Goal: Navigation & Orientation: Find specific page/section

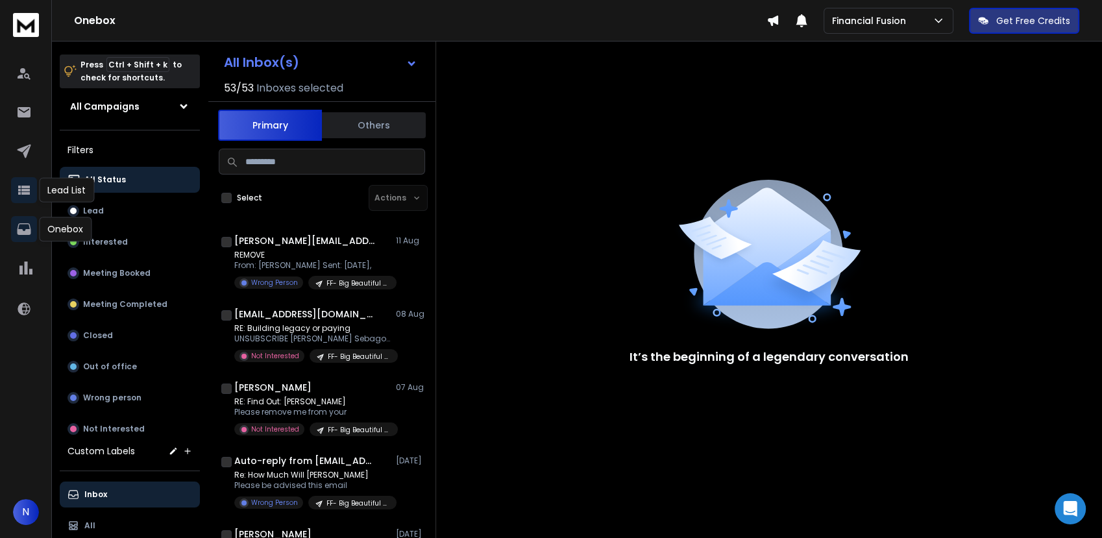
click at [32, 186] on link at bounding box center [24, 190] width 26 height 26
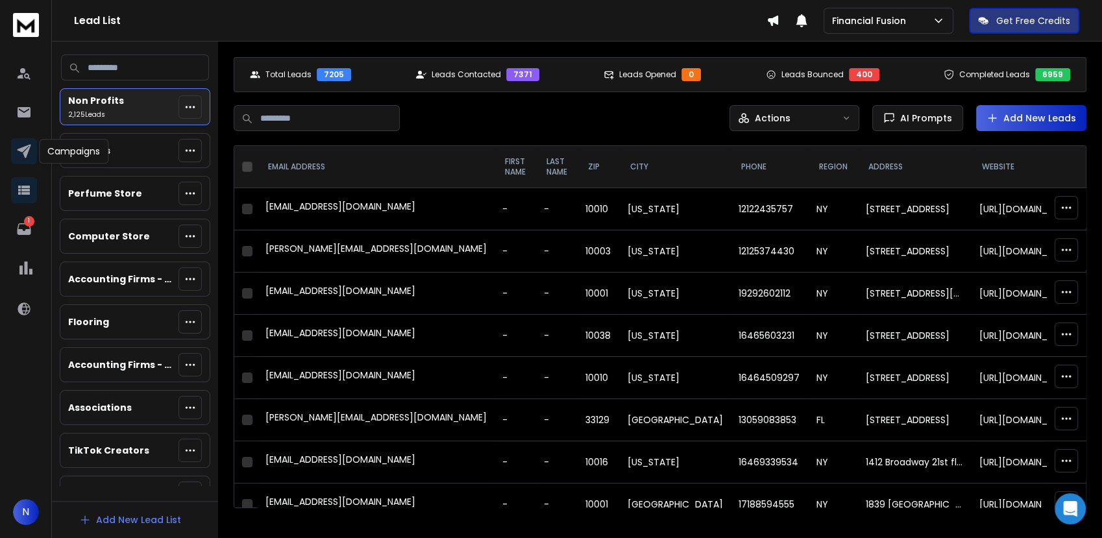
click at [29, 162] on link at bounding box center [24, 151] width 26 height 26
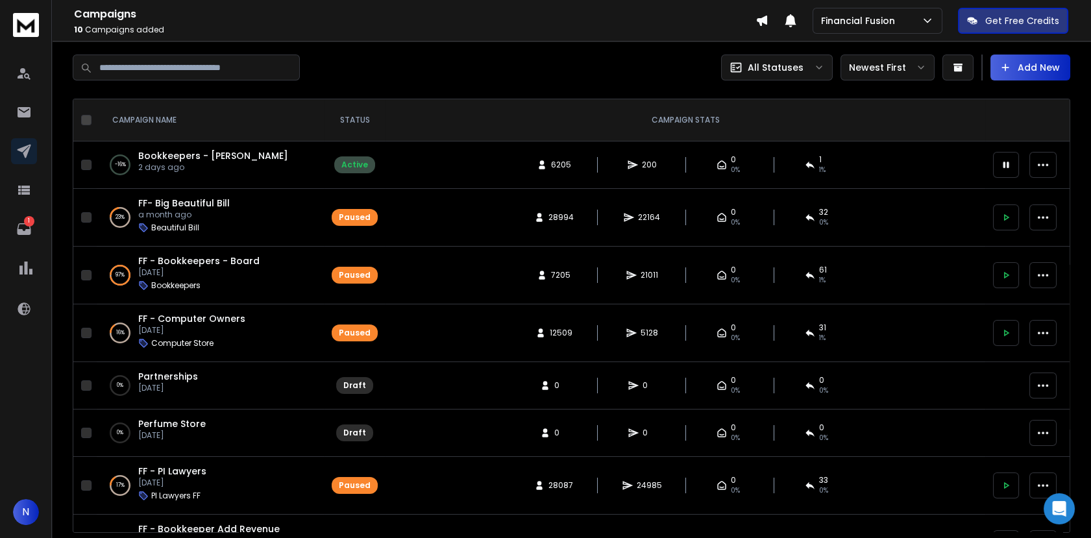
click at [245, 166] on div "-16 % Bookkeepers - [PERSON_NAME] [DATE]" at bounding box center [210, 164] width 201 height 31
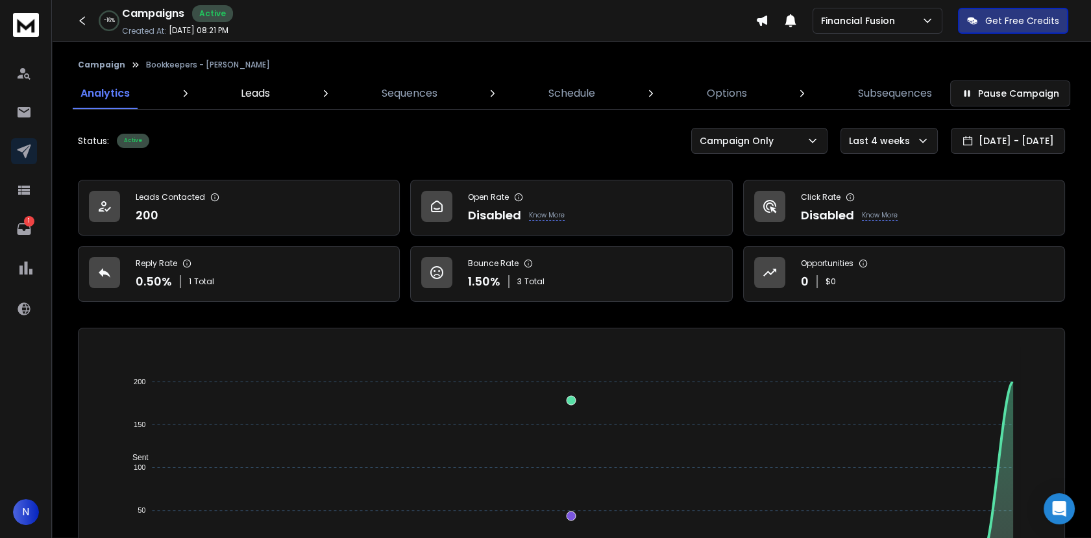
click at [251, 94] on p "Leads" at bounding box center [255, 94] width 29 height 16
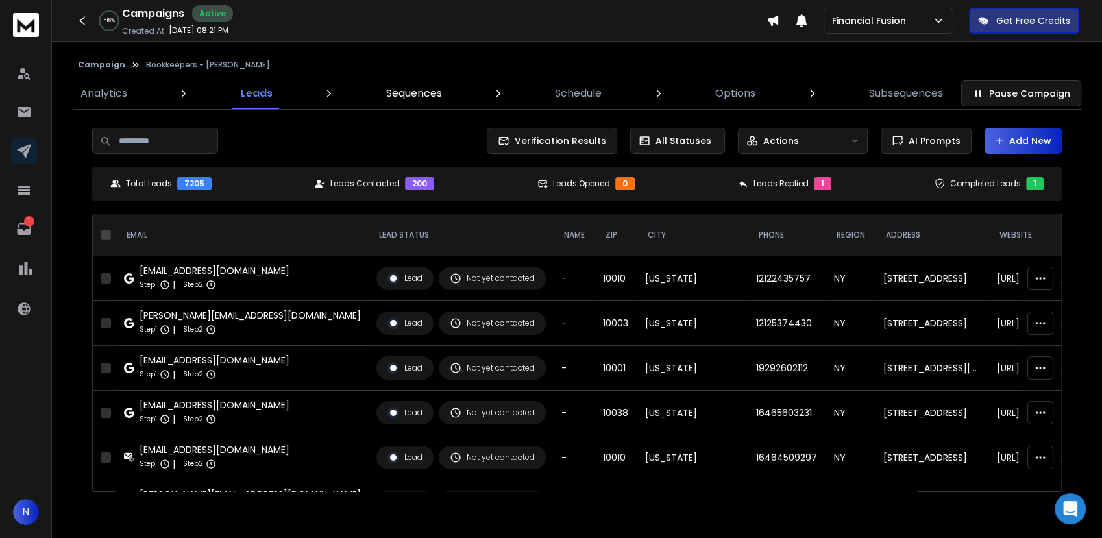
click at [389, 94] on p "Sequences" at bounding box center [414, 94] width 56 height 16
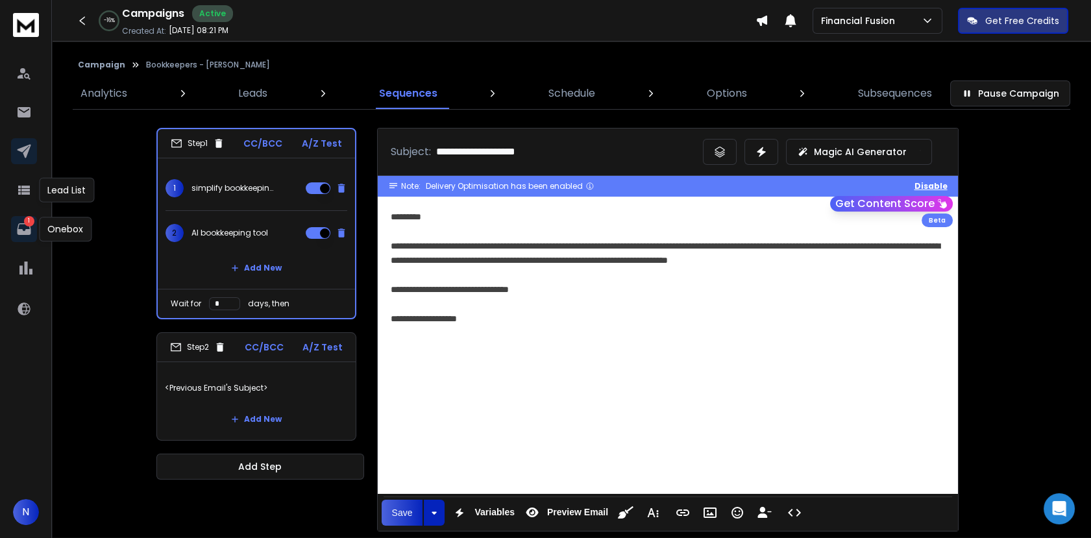
click at [25, 228] on icon at bounding box center [24, 229] width 16 height 16
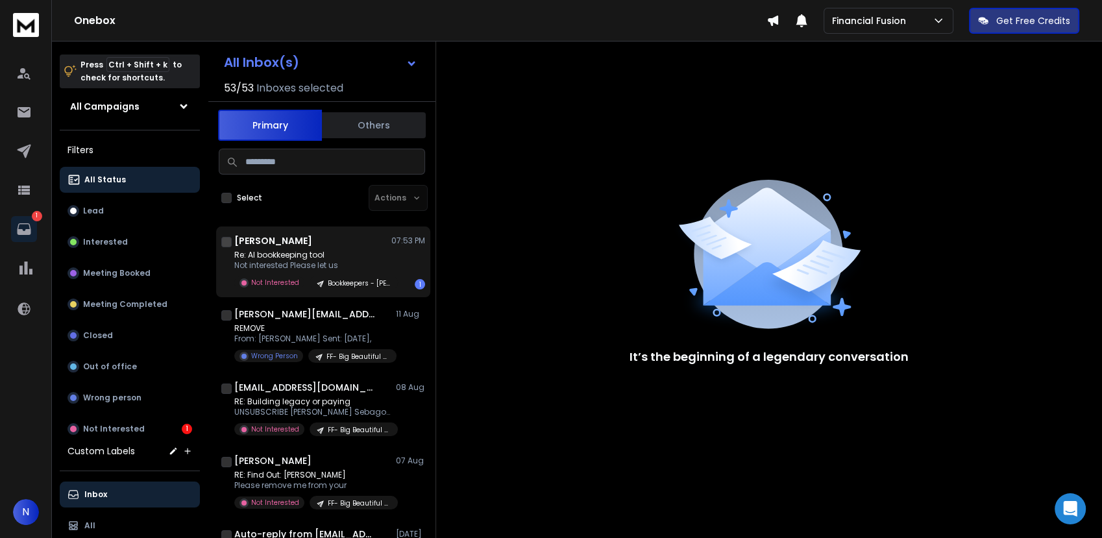
click at [288, 244] on h1 "[PERSON_NAME]" at bounding box center [273, 240] width 78 height 13
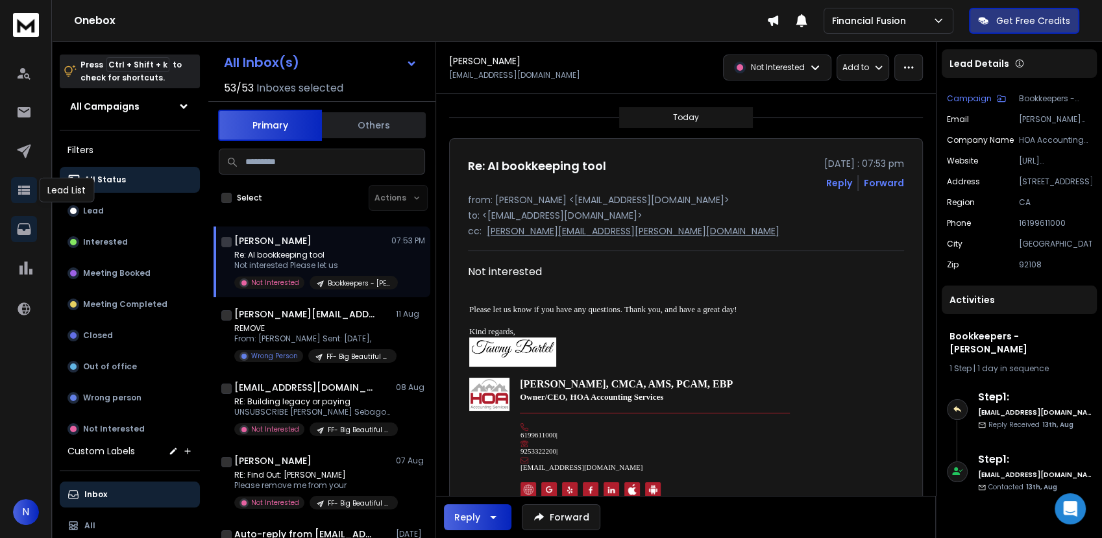
click at [20, 179] on link at bounding box center [24, 190] width 26 height 26
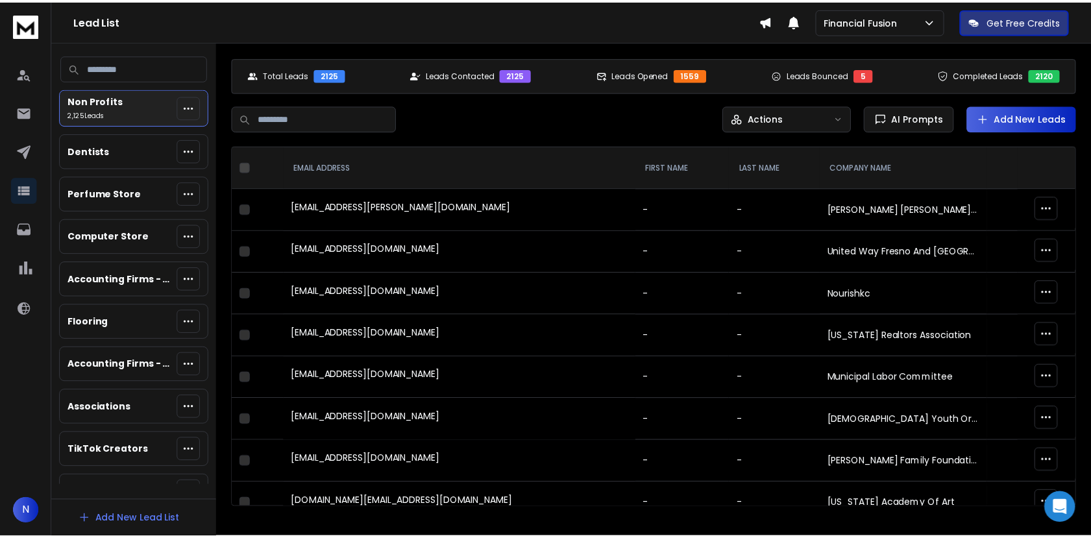
scroll to position [160, 0]
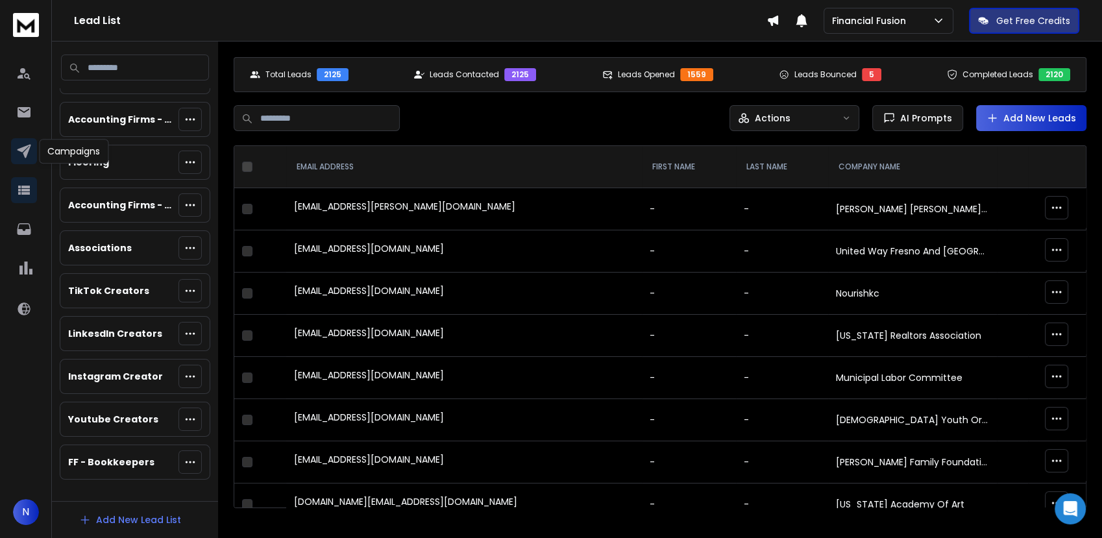
click at [22, 143] on icon at bounding box center [24, 151] width 16 height 16
